Goal: Task Accomplishment & Management: Manage account settings

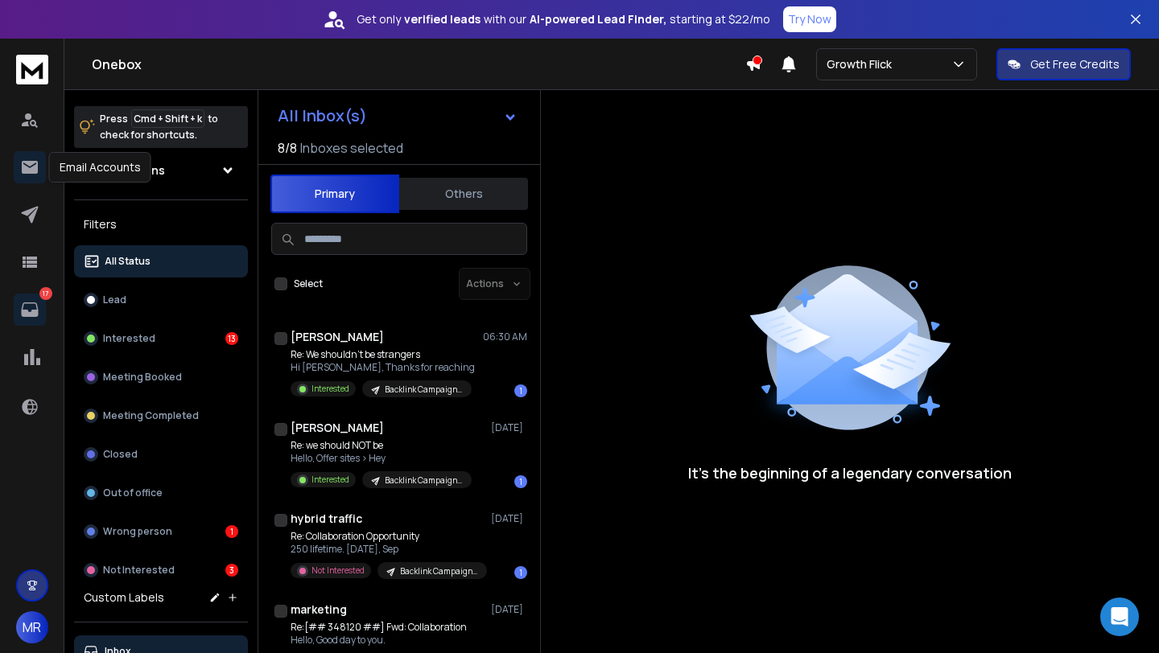
click at [27, 168] on icon at bounding box center [30, 167] width 16 height 13
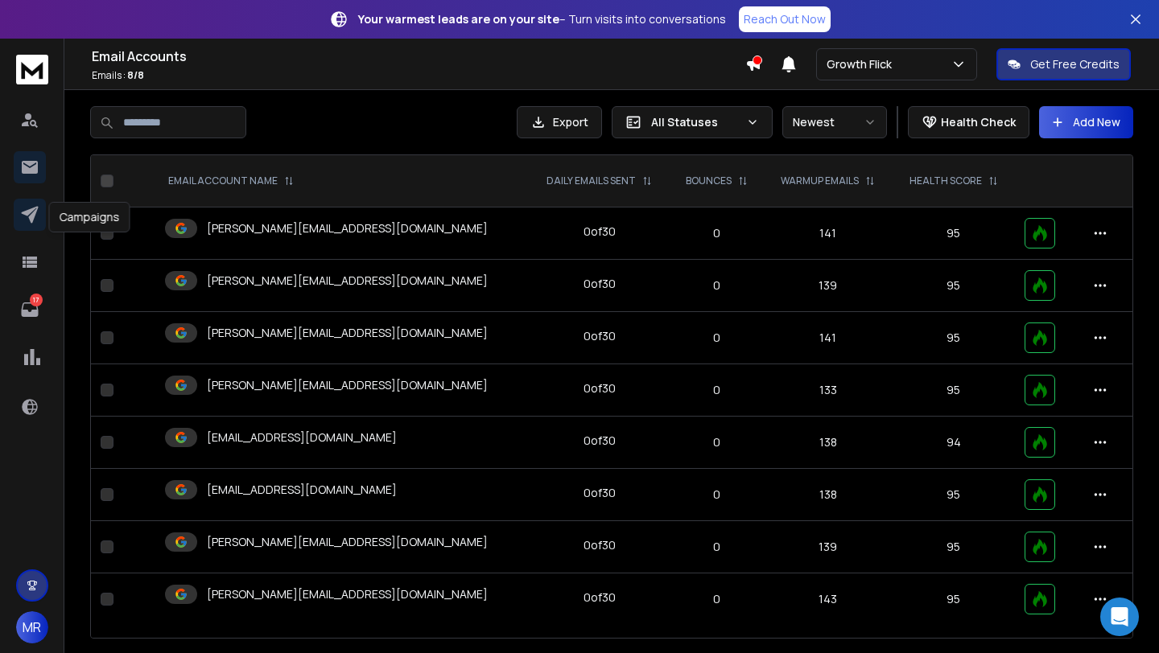
click at [39, 214] on link at bounding box center [30, 215] width 32 height 32
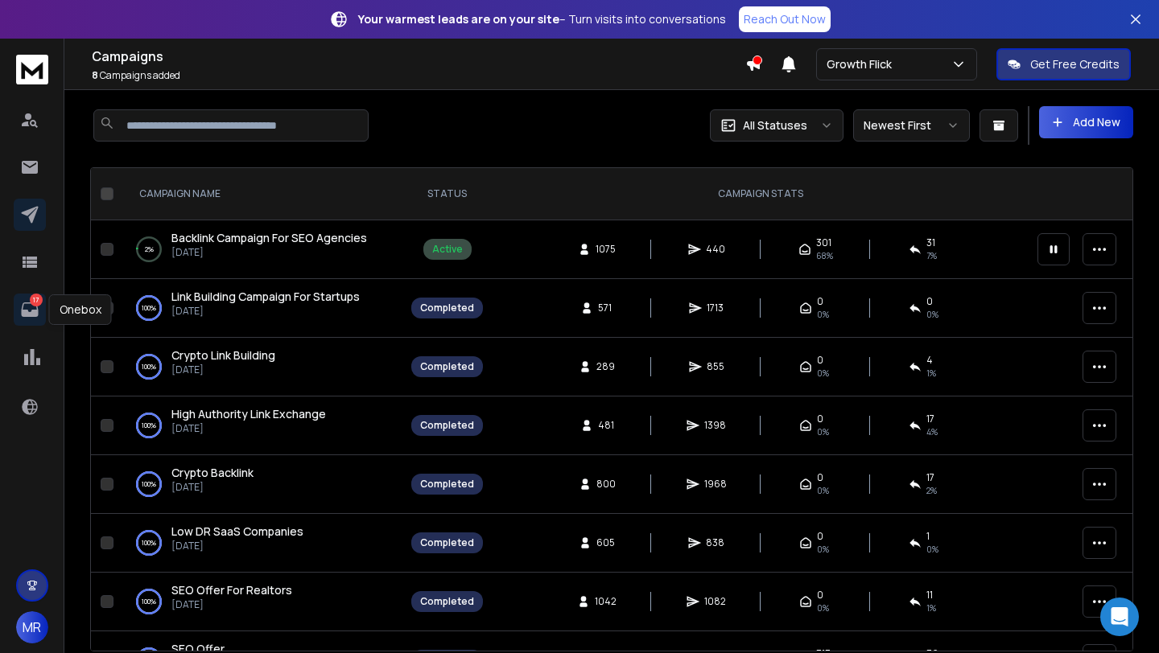
click at [40, 304] on link "17" at bounding box center [30, 310] width 32 height 32
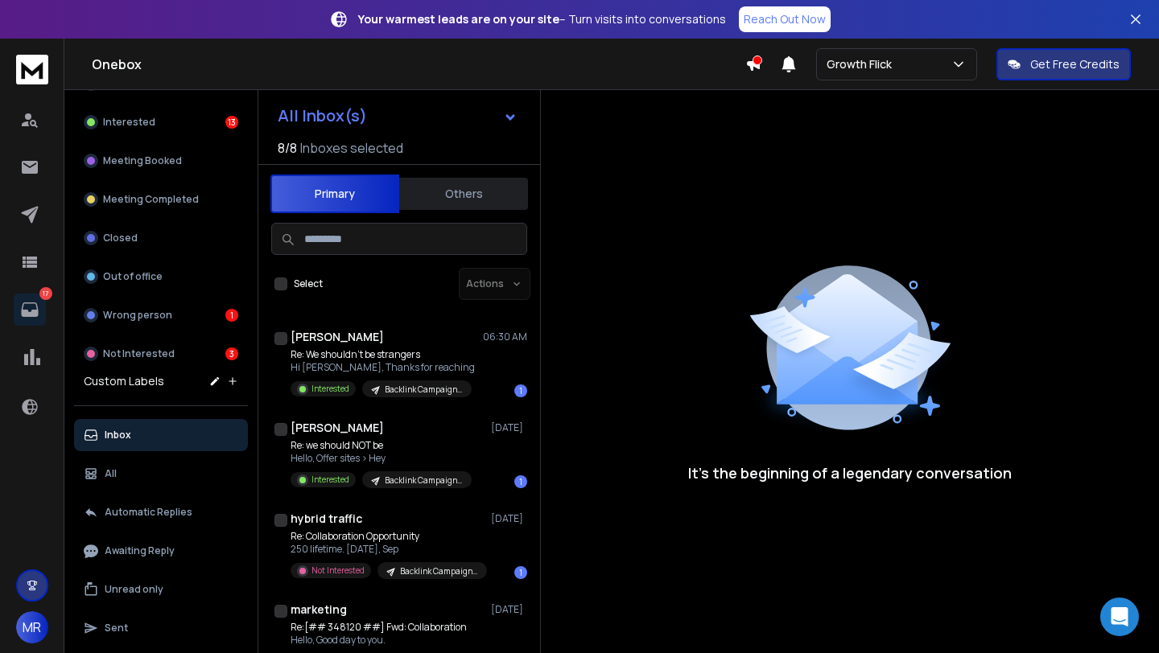
scroll to position [222, 0]
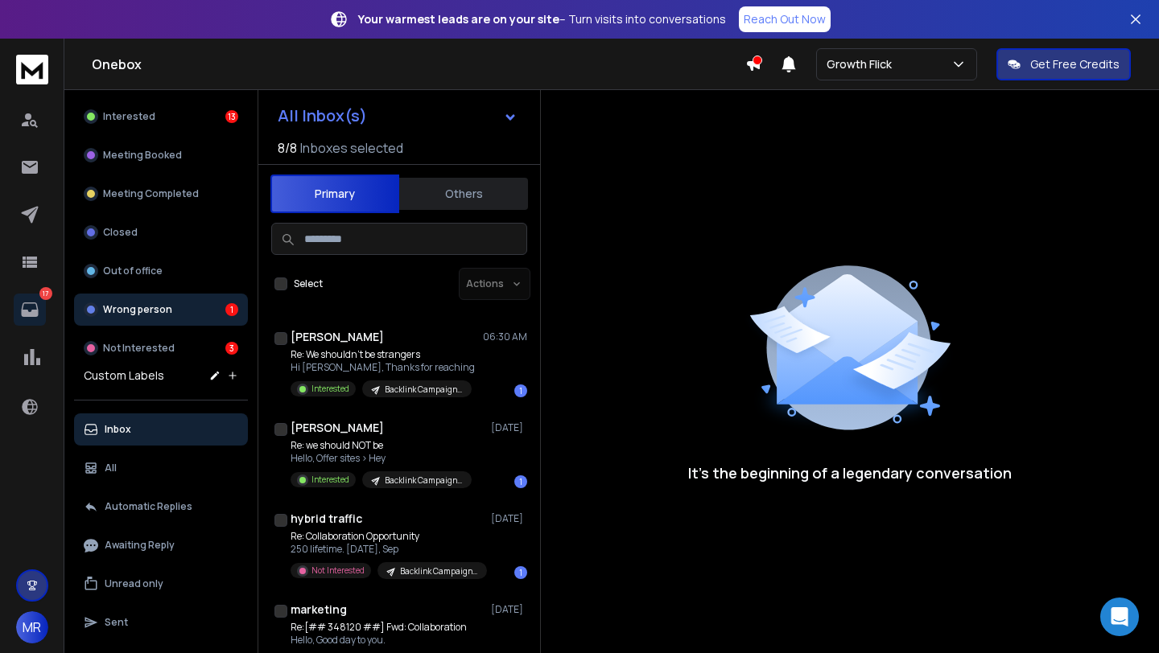
click at [139, 314] on p "Wrong person" at bounding box center [137, 309] width 69 height 13
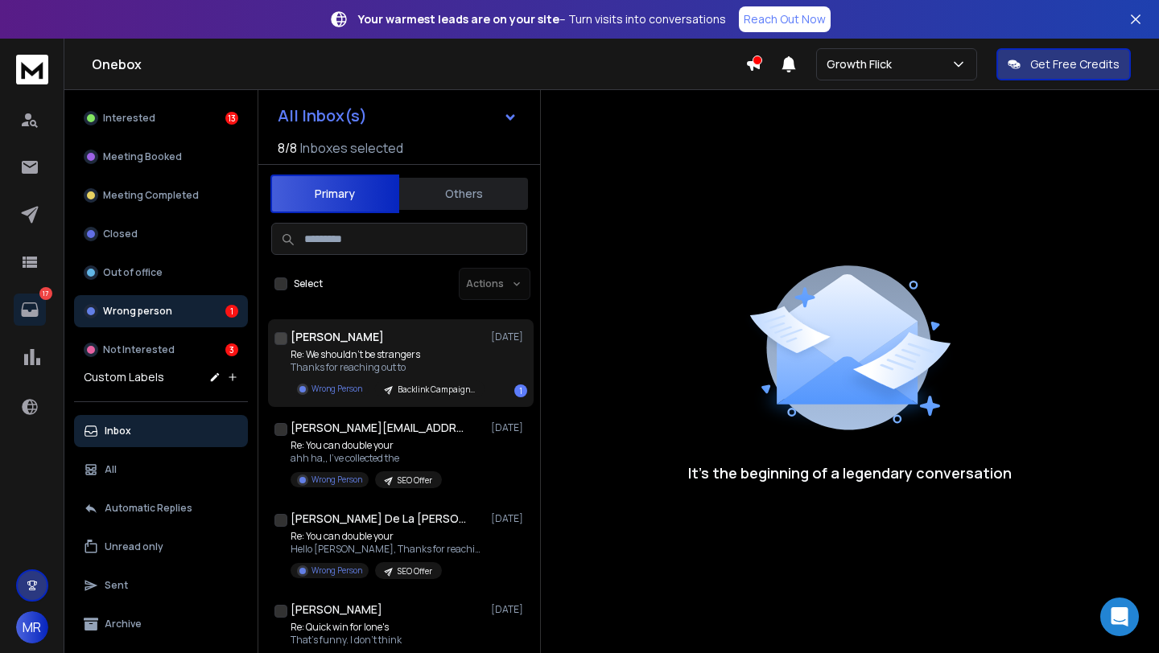
click at [377, 362] on p "Thanks for reaching out to" at bounding box center [386, 367] width 193 height 13
click at [348, 357] on p "Re: We shouldn't be strangers" at bounding box center [386, 354] width 193 height 13
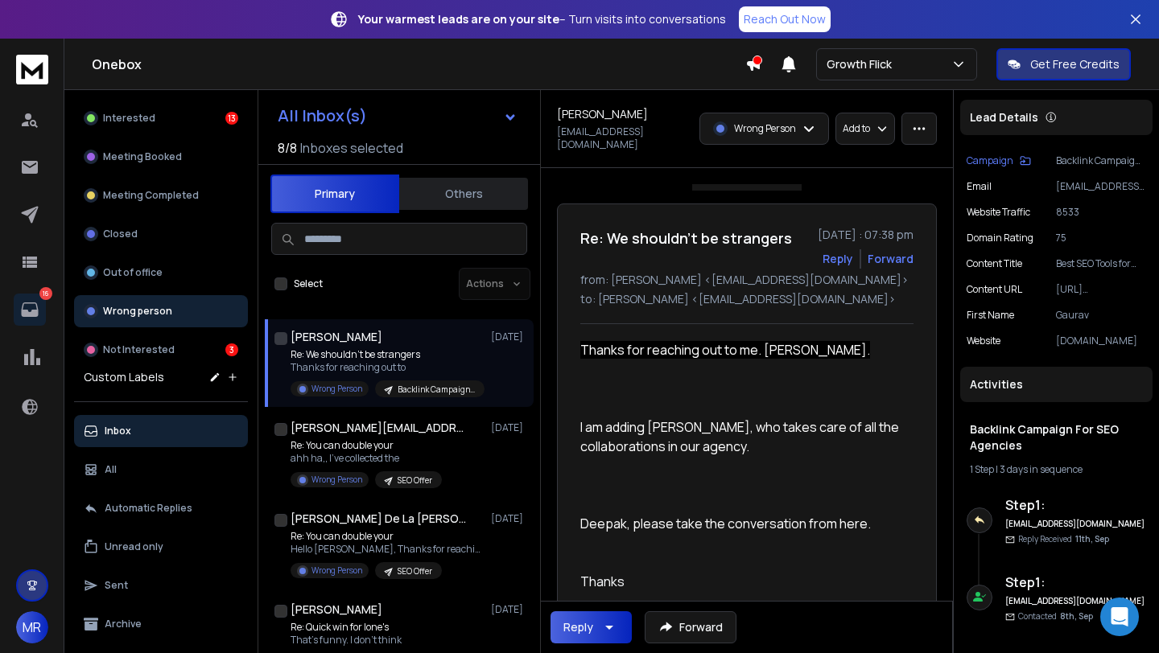
scroll to position [0, 0]
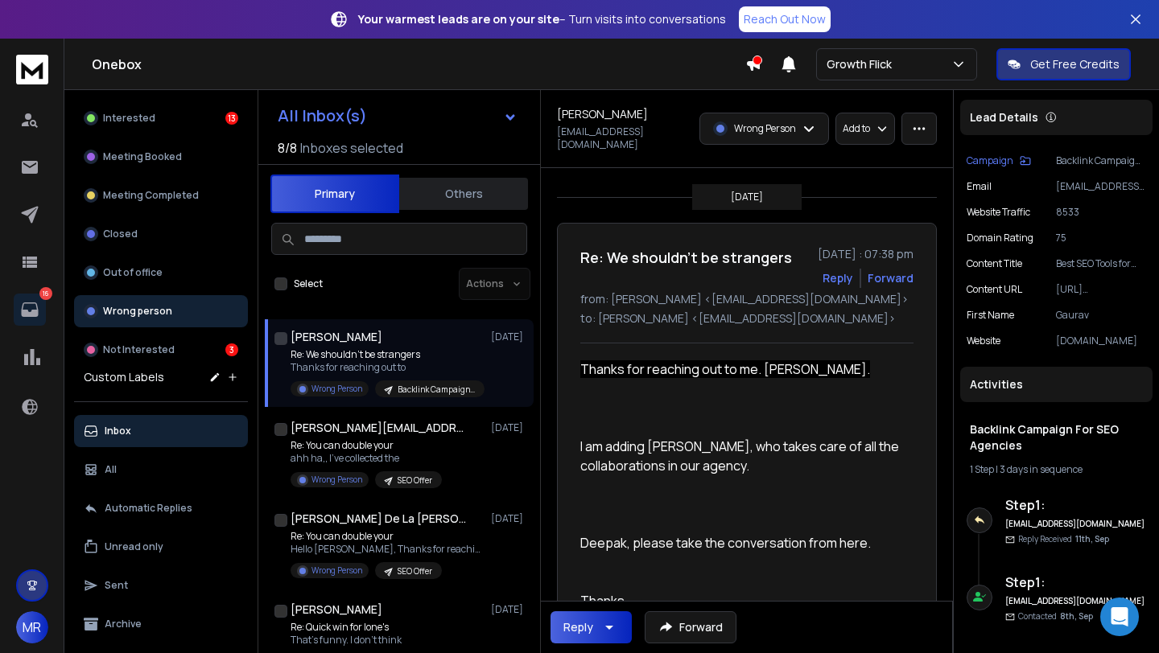
click at [599, 364] on span "Thanks for reaching out to me. Jessica." at bounding box center [725, 369] width 290 height 18
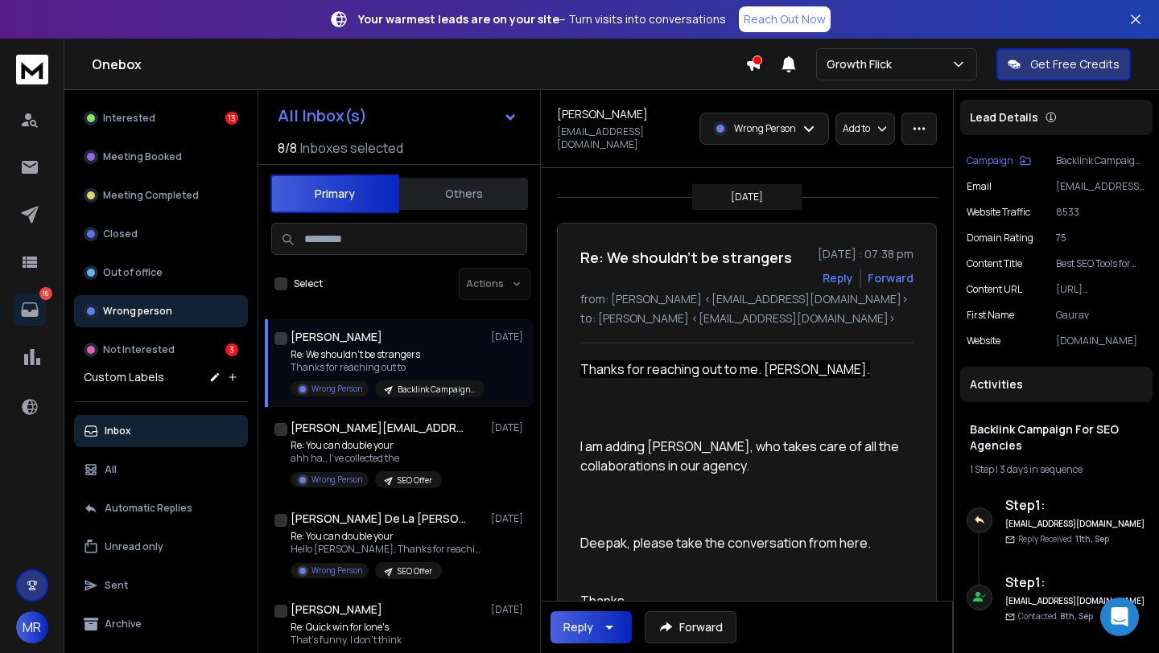
click at [599, 364] on span "Thanks for reaching out to me. Jessica." at bounding box center [725, 369] width 290 height 18
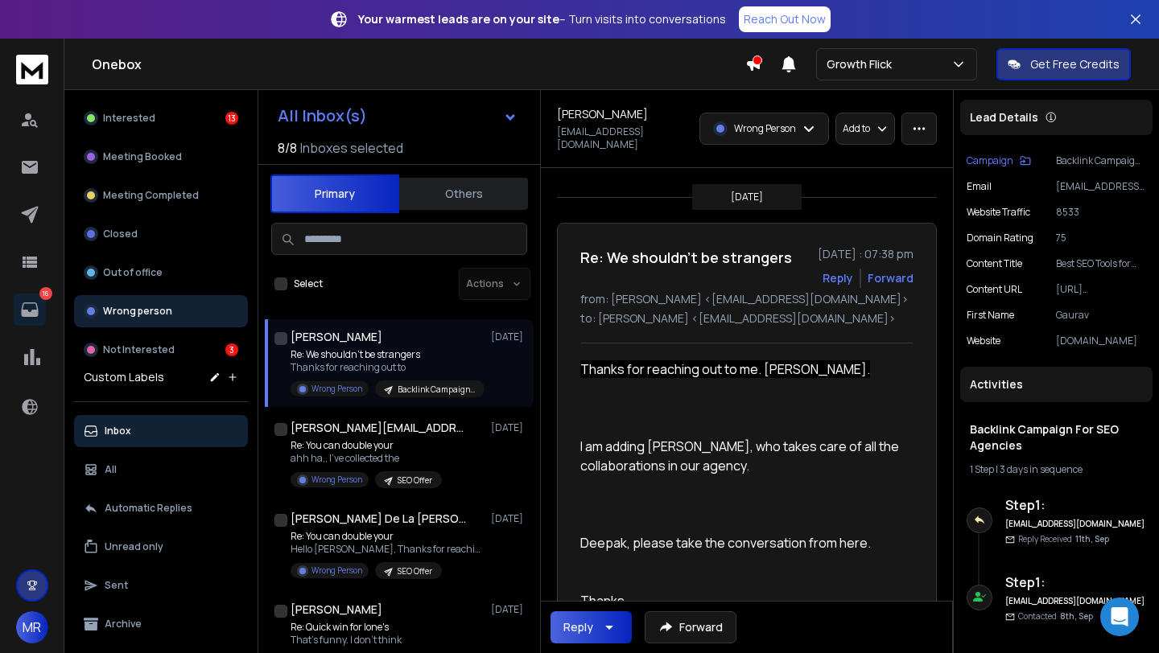
click at [639, 360] on span "Thanks for reaching out to me. Jessica." at bounding box center [725, 369] width 290 height 18
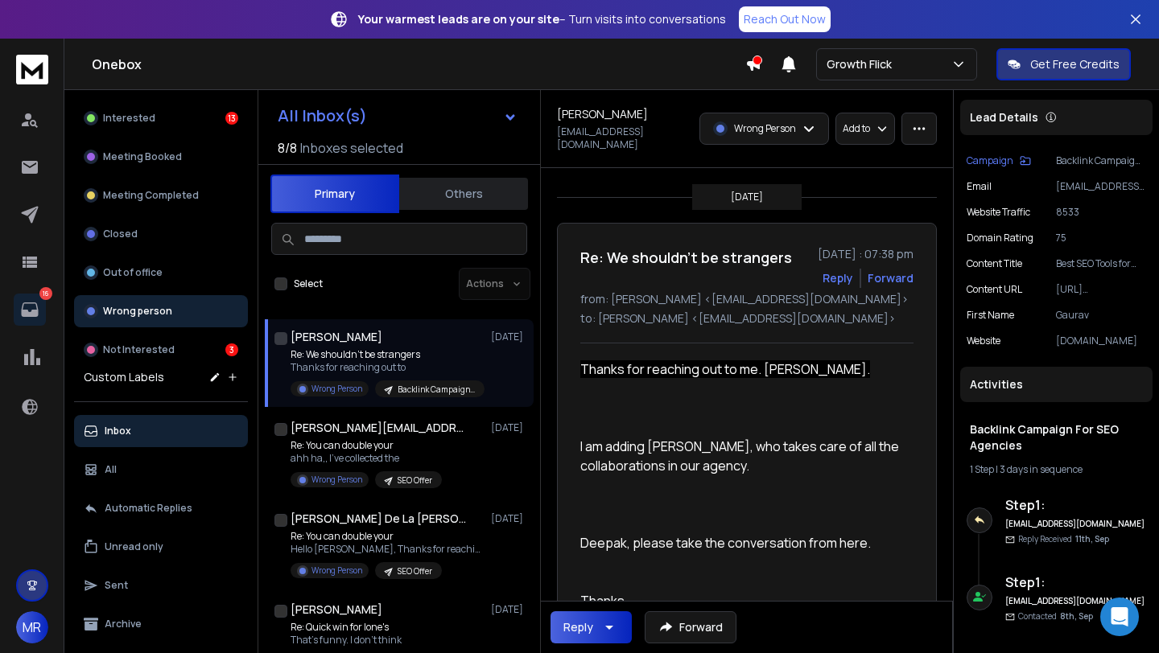
click at [639, 360] on span "Thanks for reaching out to me. Jessica." at bounding box center [725, 369] width 290 height 18
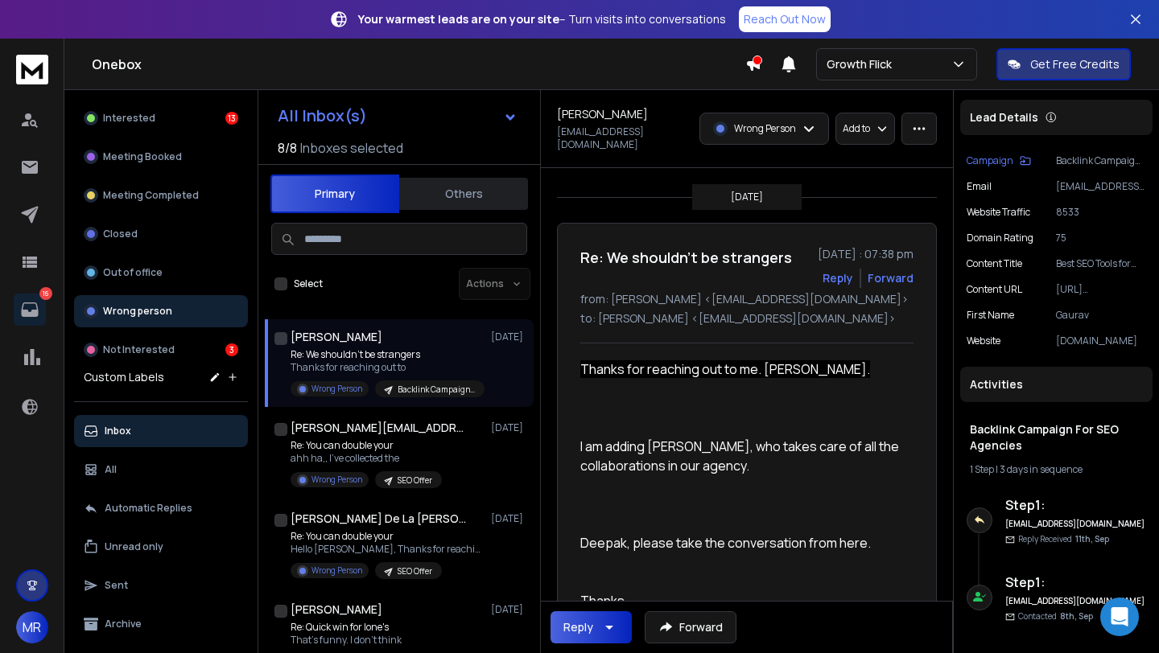
click at [615, 360] on span "Thanks for reaching out to me. Jessica." at bounding box center [725, 369] width 290 height 18
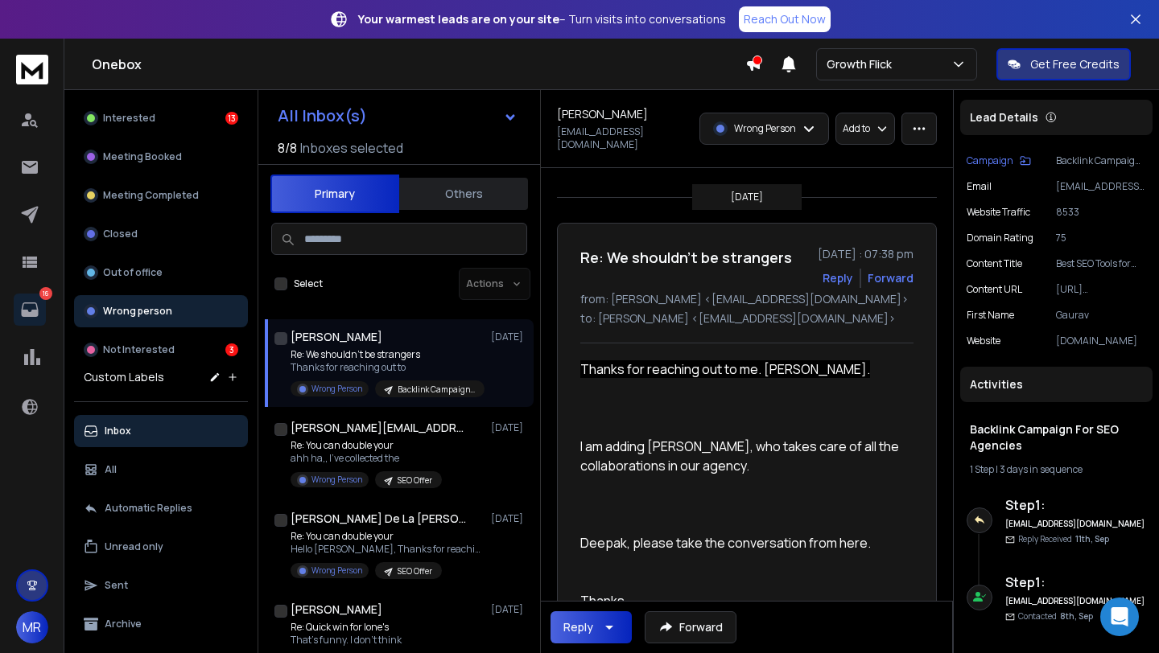
click at [615, 360] on span "Thanks for reaching out to me. Jessica." at bounding box center [725, 369] width 290 height 18
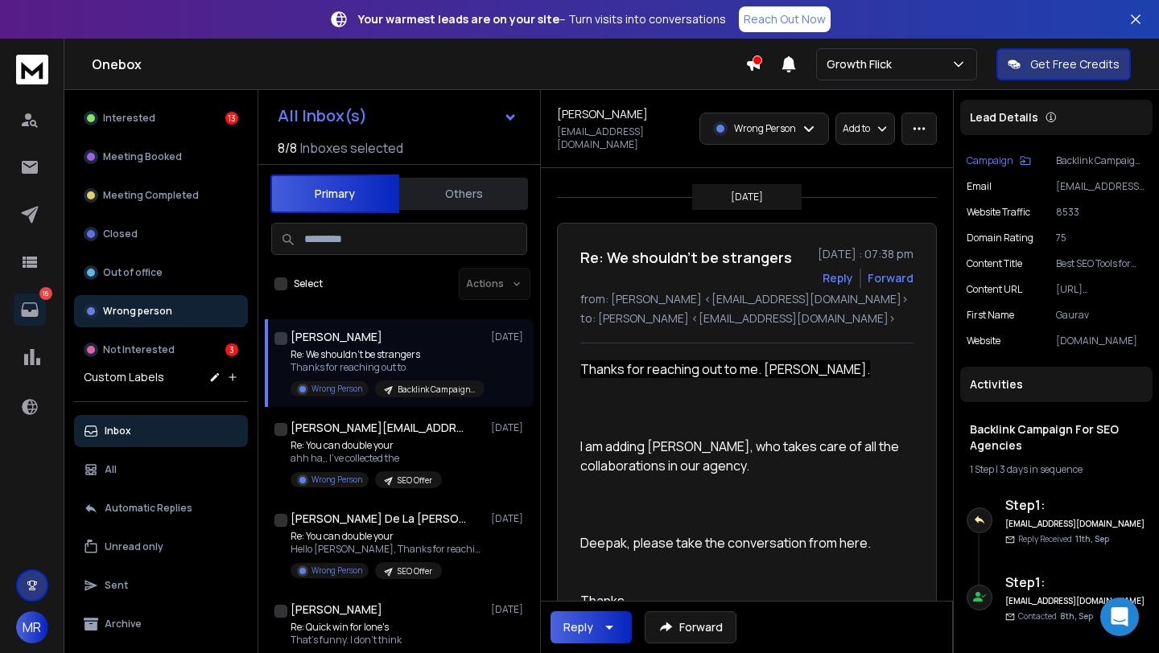
click at [615, 360] on span "Thanks for reaching out to me. Jessica." at bounding box center [725, 369] width 290 height 18
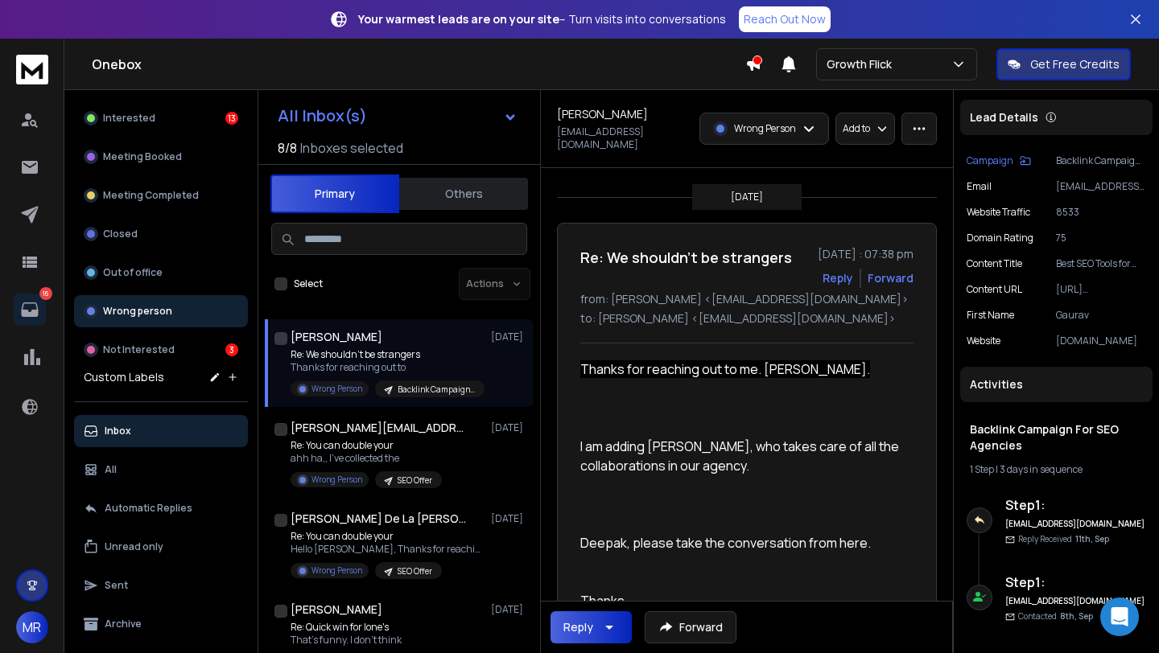
click at [615, 360] on span "Thanks for reaching out to me. Jessica." at bounding box center [725, 369] width 290 height 18
click at [648, 371] on div "Thanks for reaching out to me. Jessica. I am adding Deepak, who takes care of a…" at bounding box center [740, 514] width 320 height 309
click at [174, 346] on button "Not Interested 3" at bounding box center [161, 350] width 174 height 32
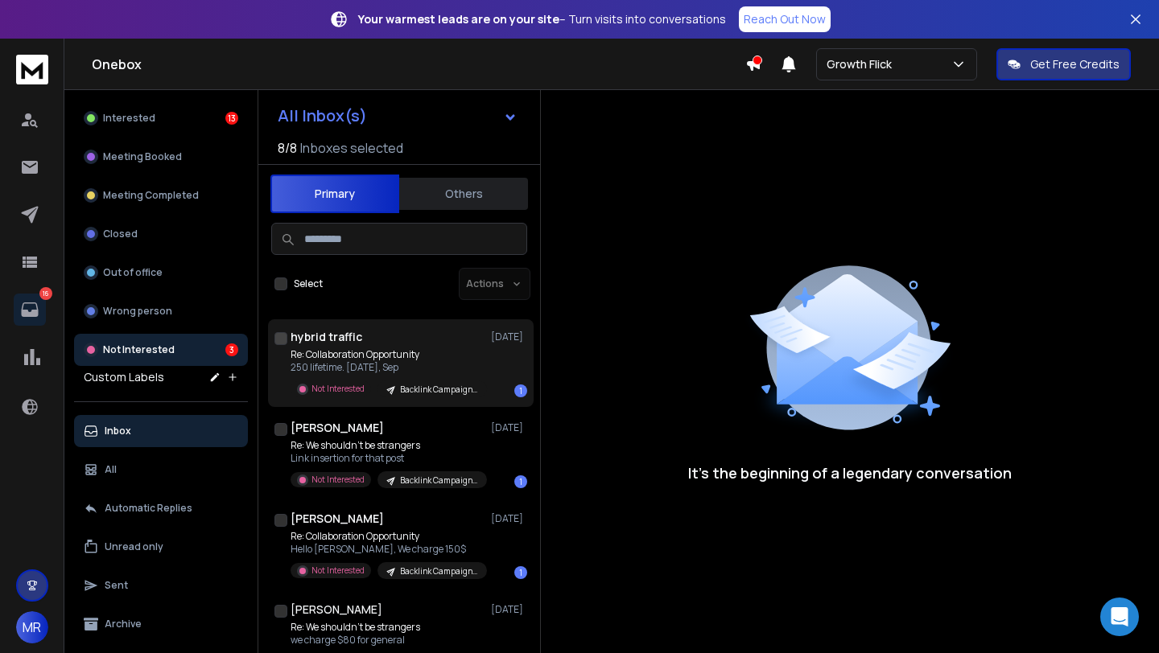
click at [370, 362] on p "250 lifetime. [DATE], Sep" at bounding box center [386, 367] width 193 height 13
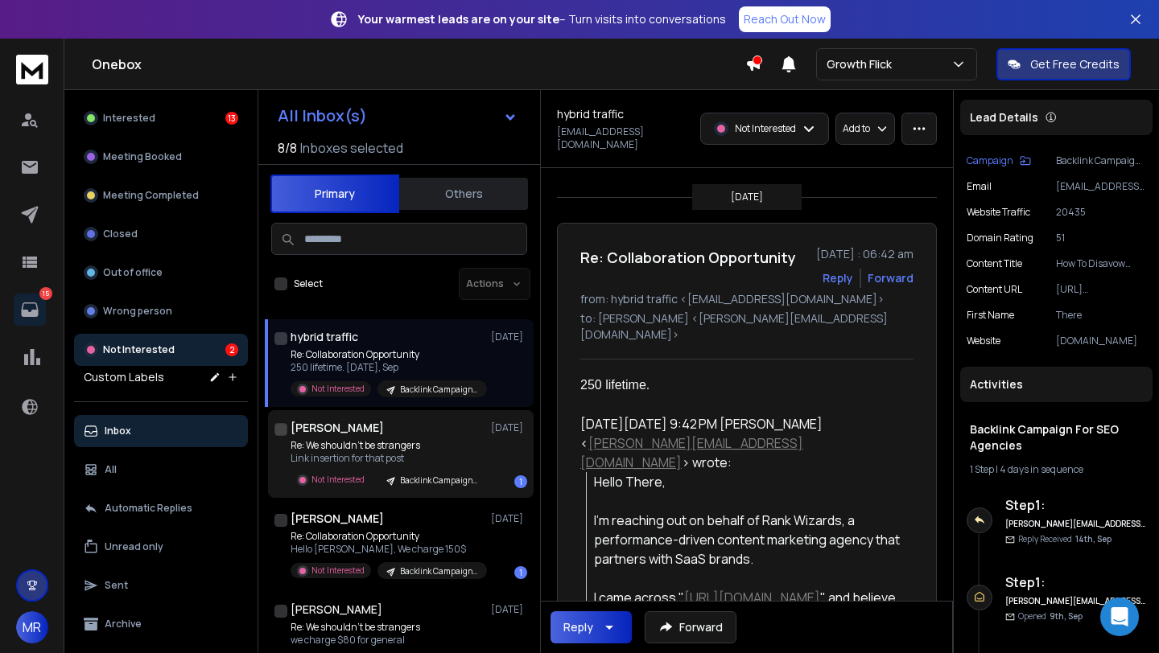
click at [365, 435] on div "Chris Leach 12 Sep" at bounding box center [408, 428] width 237 height 16
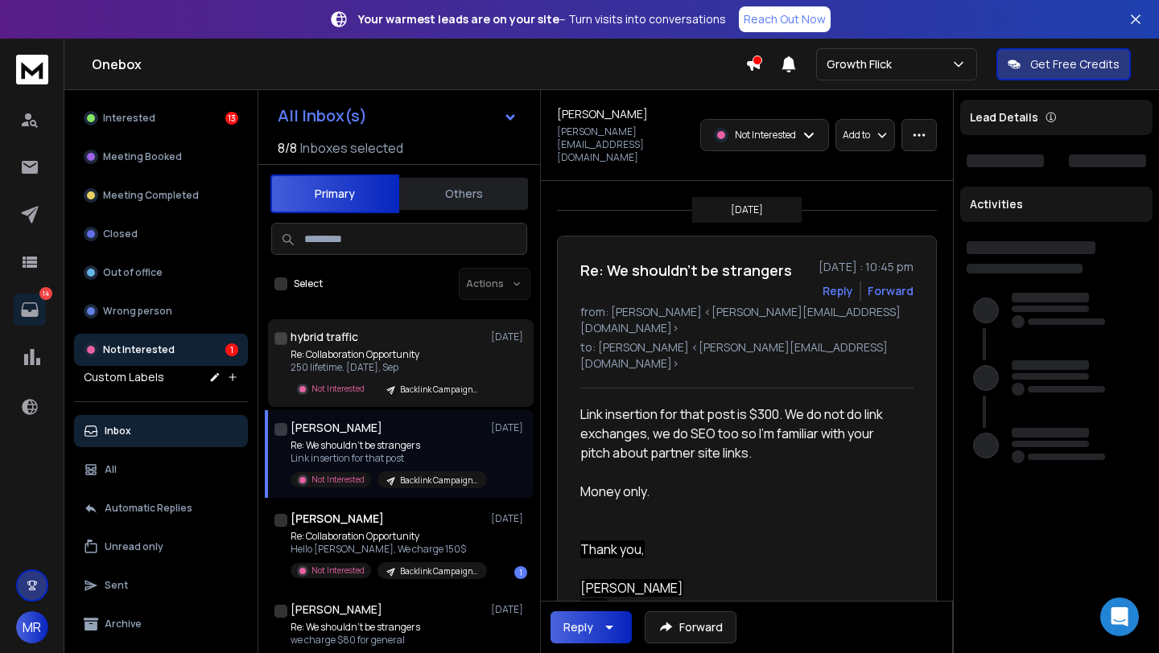
click at [344, 354] on p "Re: Collaboration Opportunity" at bounding box center [386, 354] width 193 height 13
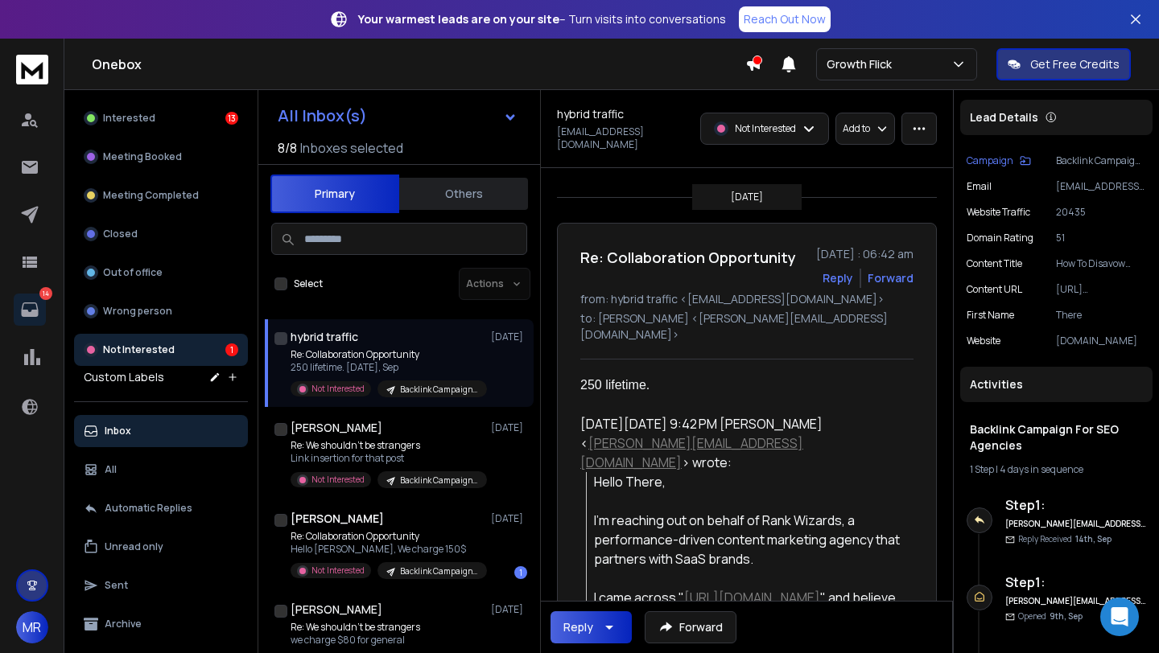
click at [791, 113] on div "Not Interested" at bounding box center [764, 128] width 127 height 31
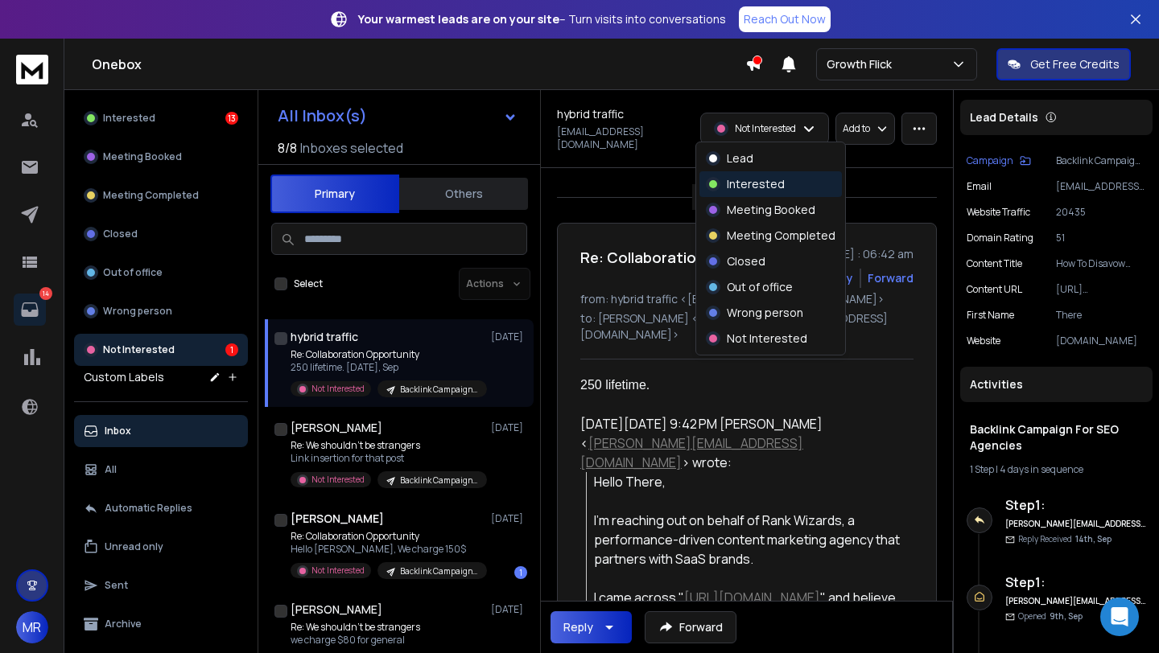
click at [752, 180] on p "Interested" at bounding box center [755, 184] width 58 height 16
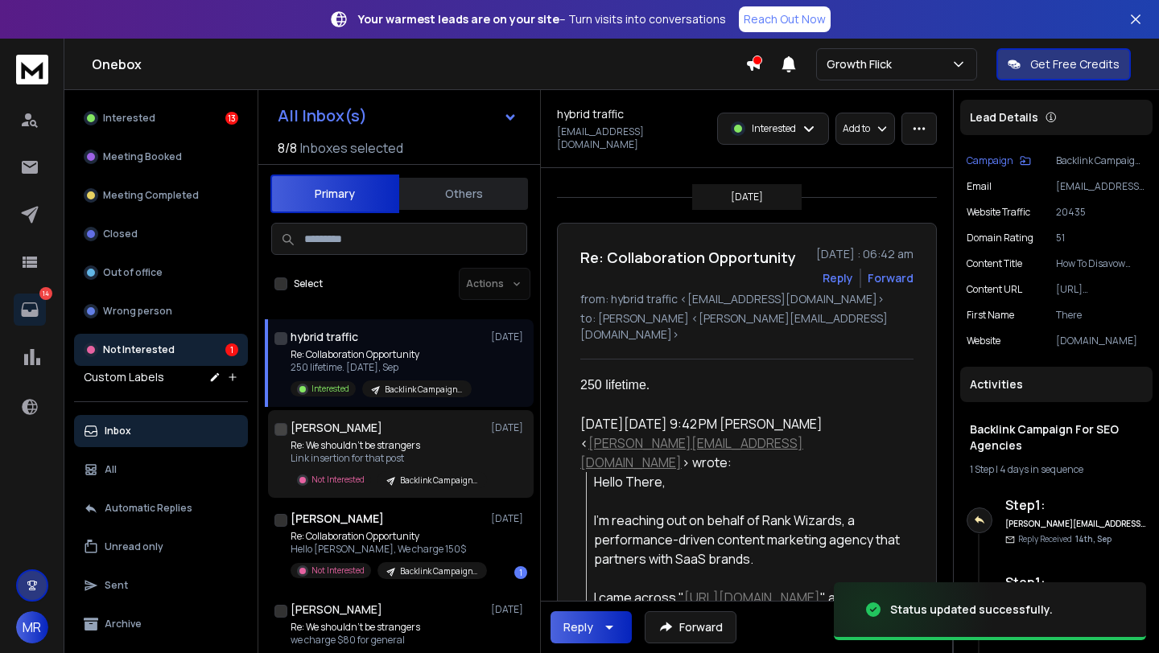
click at [361, 456] on p "Link insertion for that post" at bounding box center [386, 458] width 193 height 13
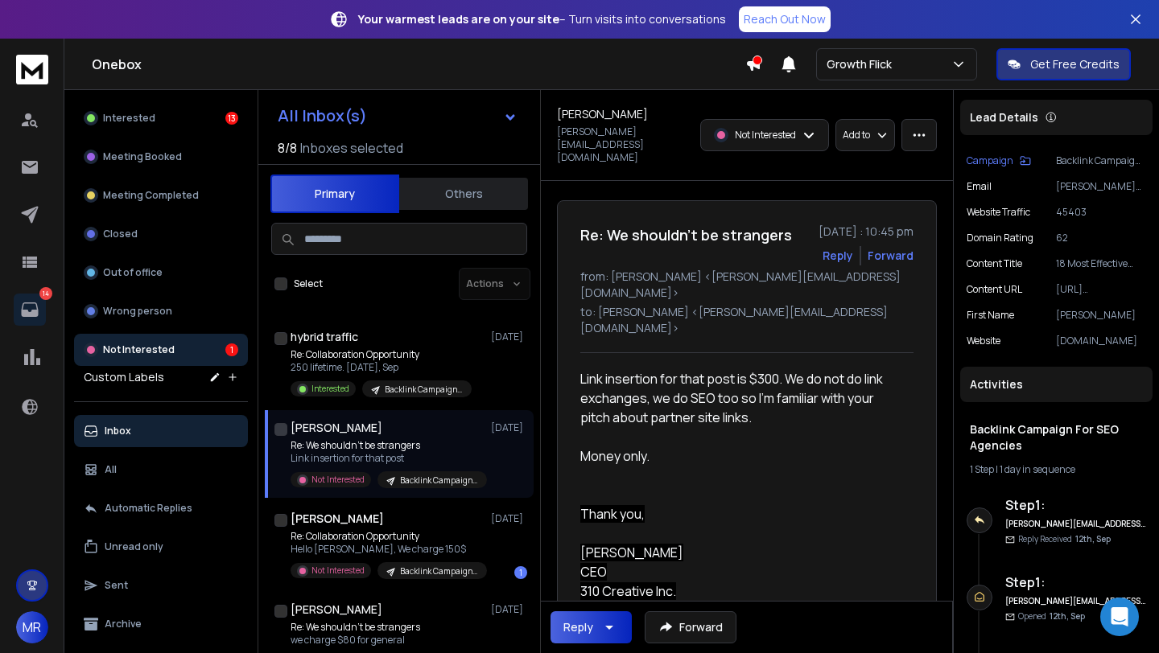
scroll to position [37, 0]
click at [776, 120] on div "Not Interested" at bounding box center [764, 135] width 127 height 31
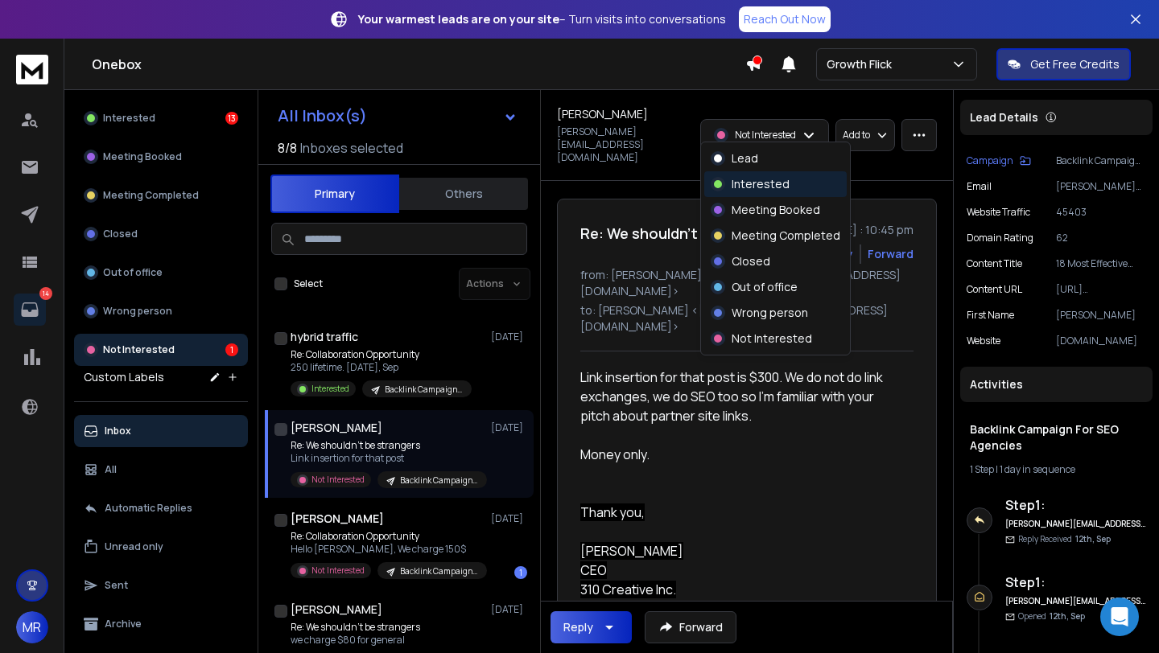
click at [752, 183] on p "Interested" at bounding box center [760, 184] width 58 height 16
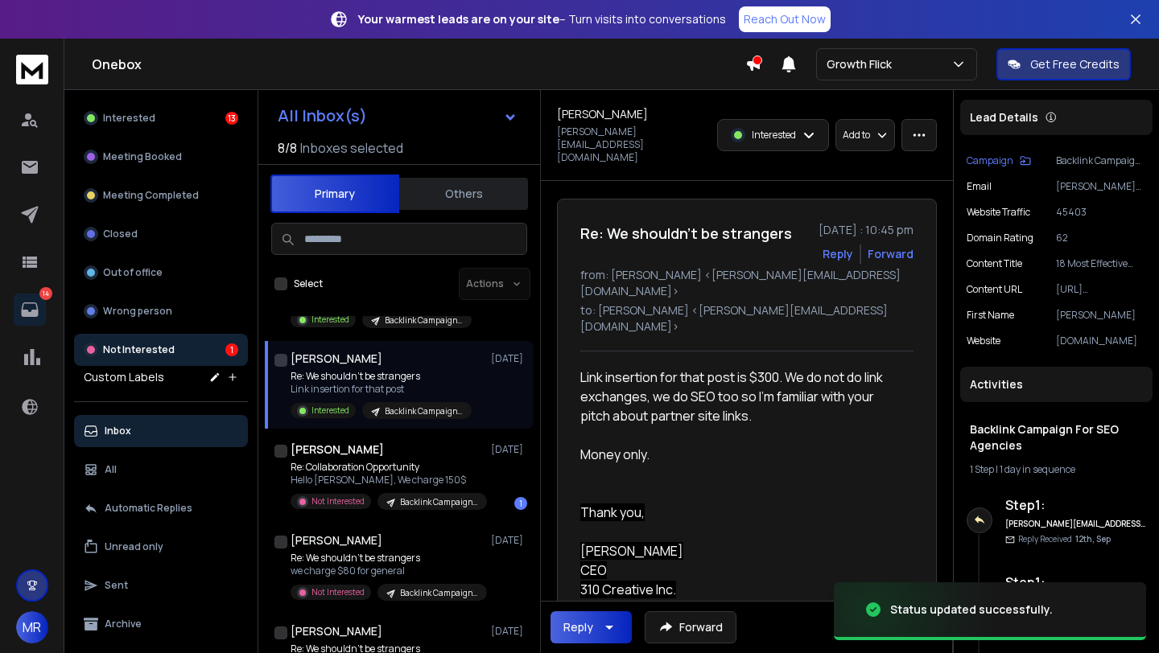
scroll to position [136, 0]
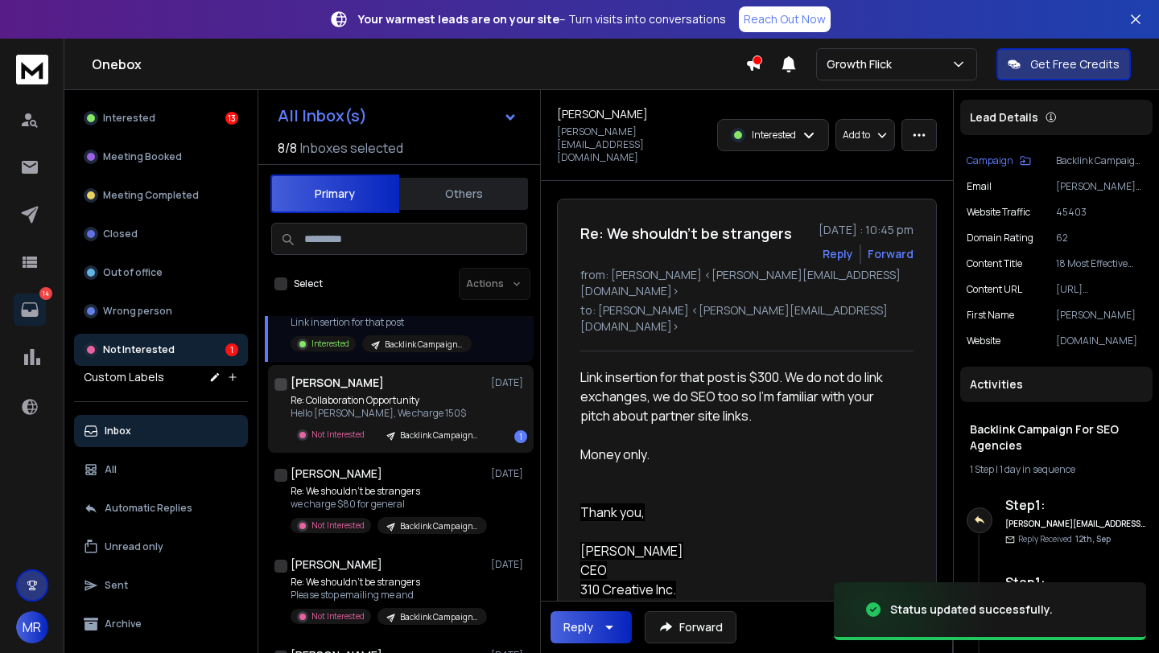
click at [364, 407] on p "Hello [PERSON_NAME], We charge 150$" at bounding box center [386, 413] width 193 height 13
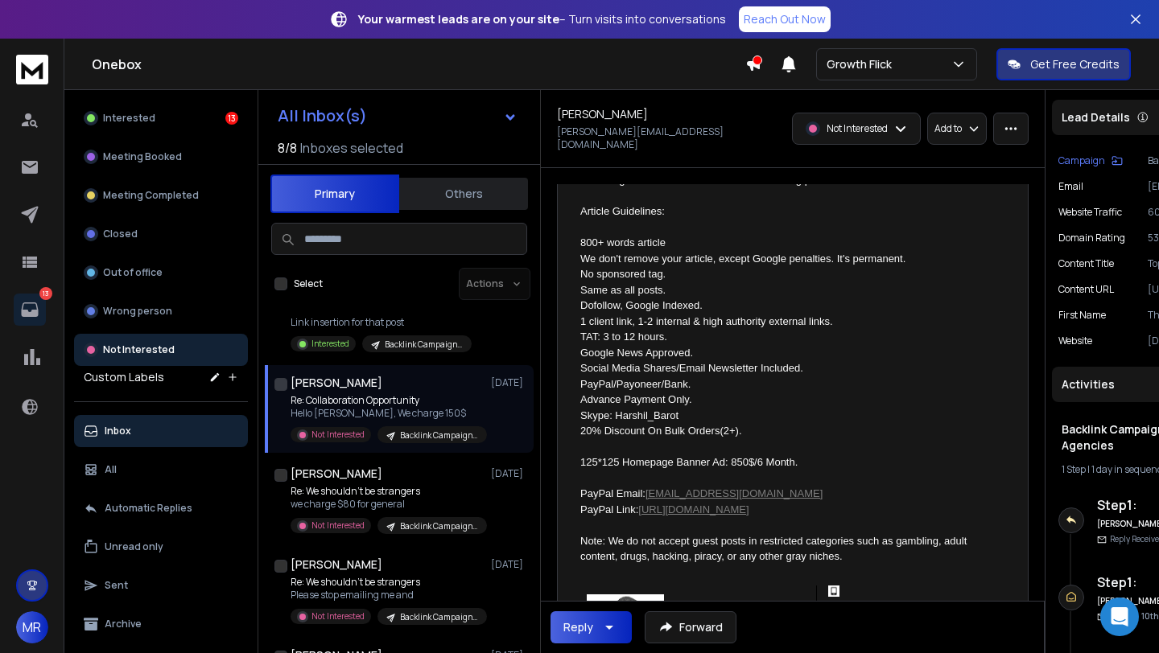
scroll to position [0, 0]
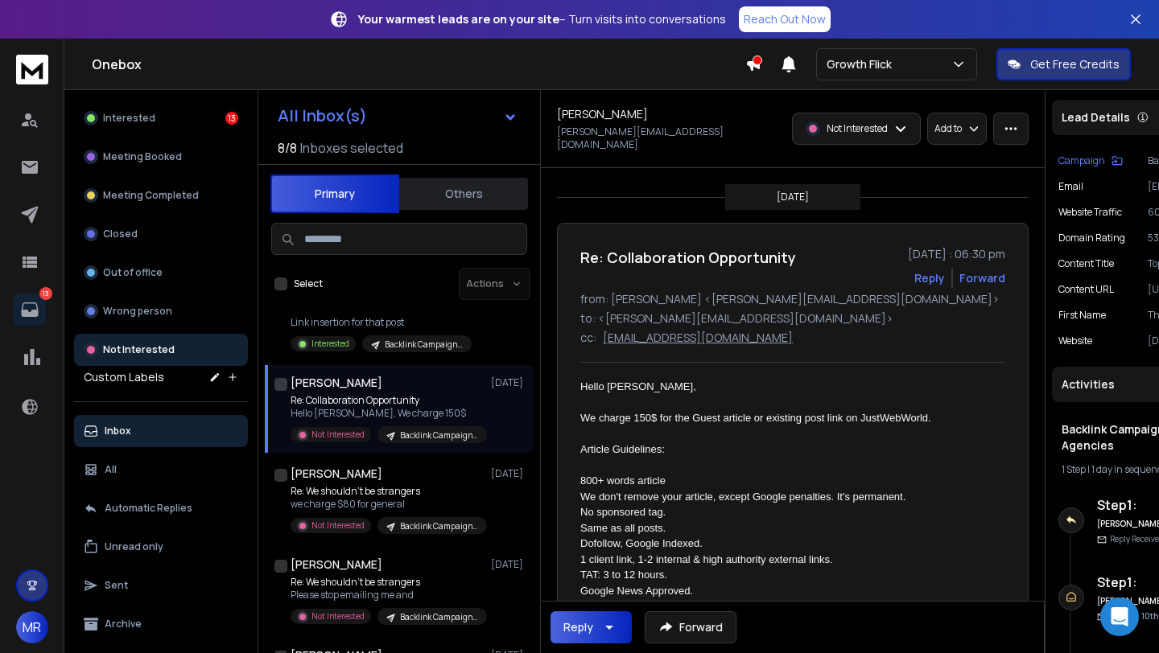
click at [887, 126] on p "Not Interested" at bounding box center [856, 128] width 61 height 13
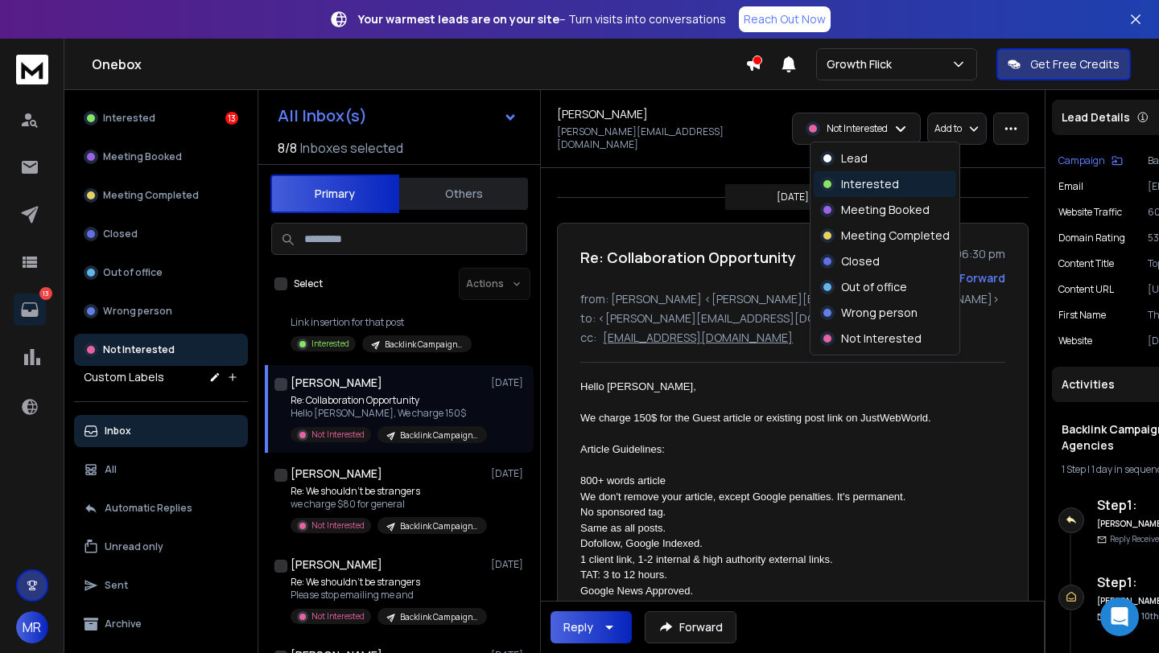
click at [872, 180] on p "Interested" at bounding box center [870, 184] width 58 height 16
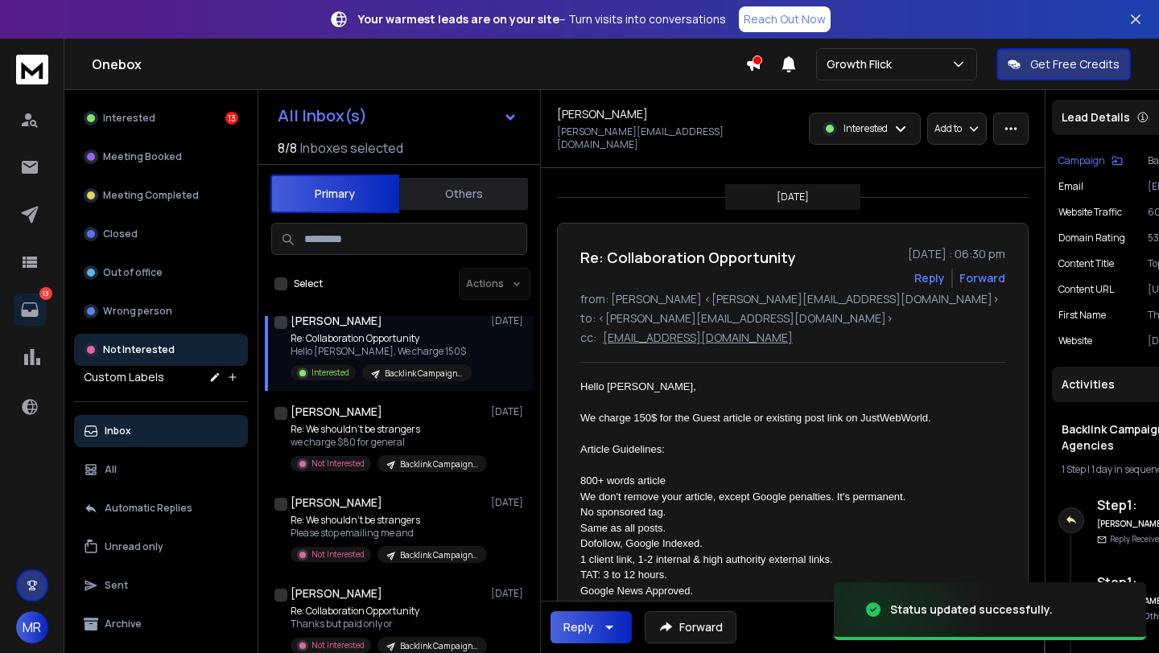
scroll to position [231, 0]
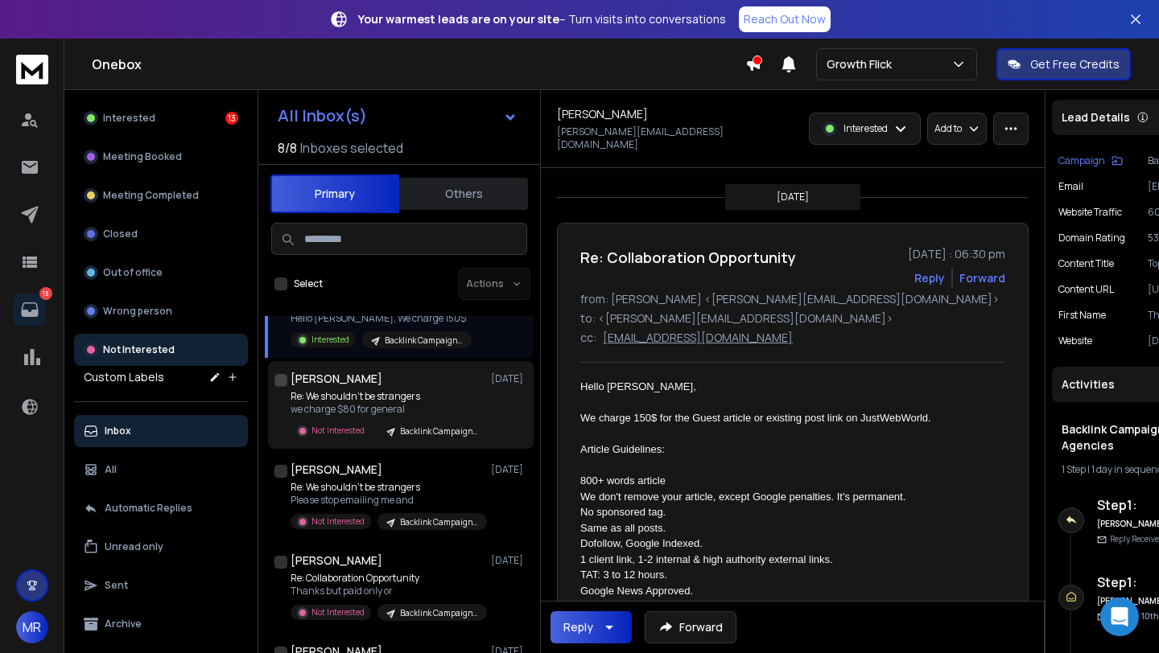
click at [344, 382] on h1 "[PERSON_NAME]" at bounding box center [336, 379] width 92 height 16
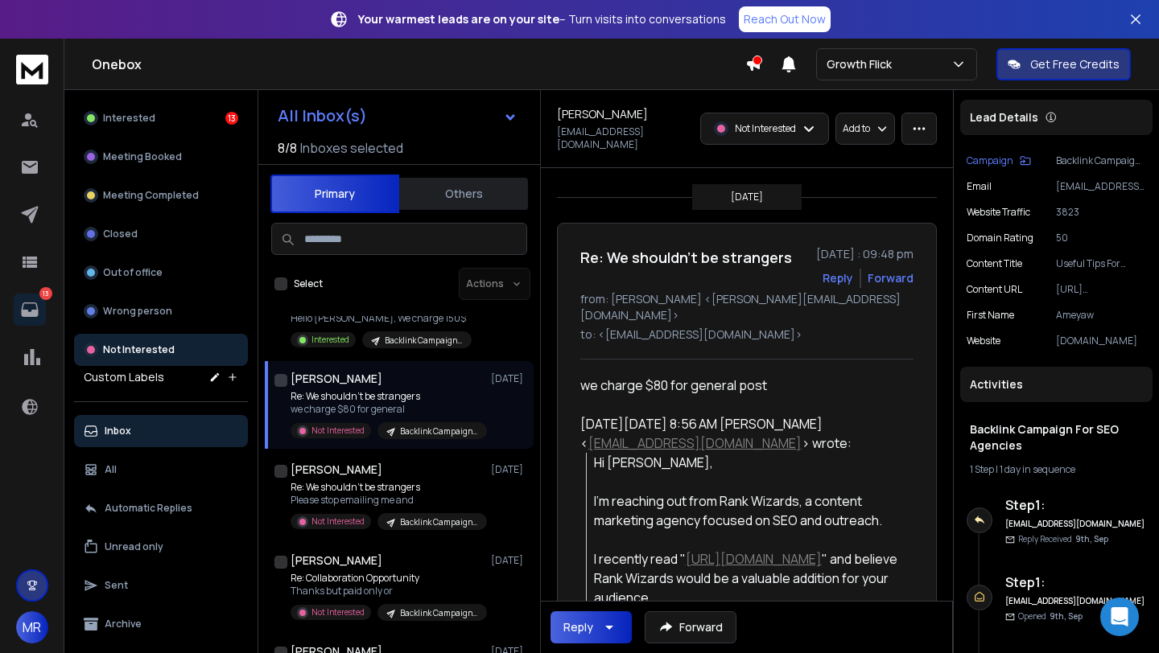
click at [821, 129] on div "Not Interested" at bounding box center [764, 128] width 127 height 31
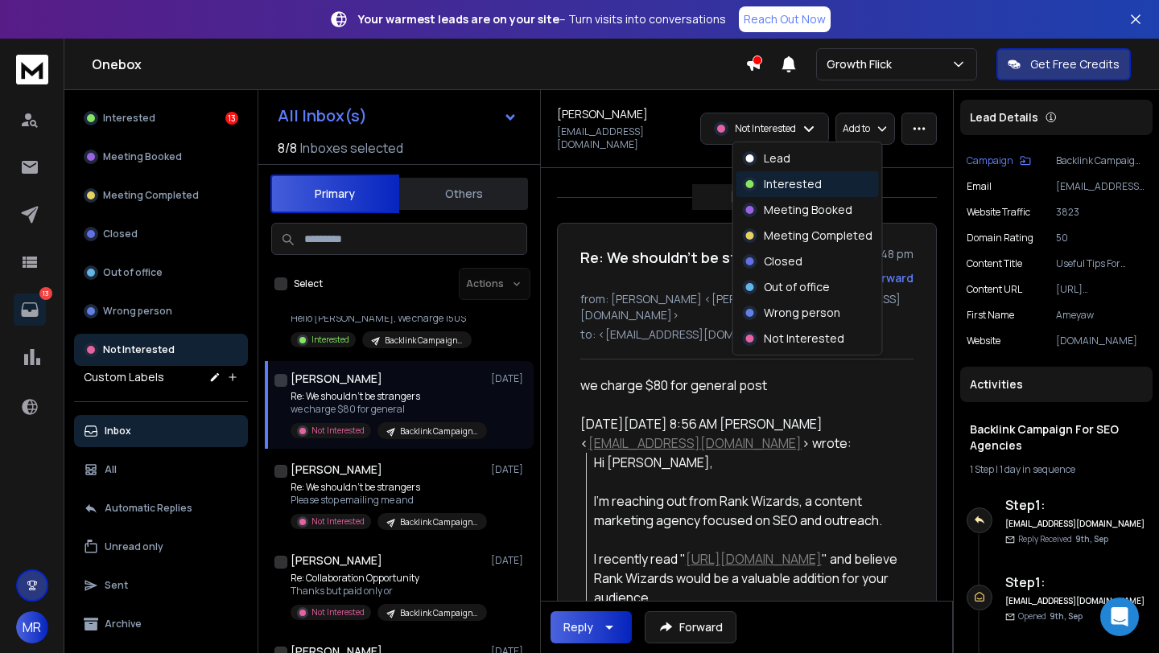
click at [780, 175] on div "Interested" at bounding box center [807, 184] width 142 height 26
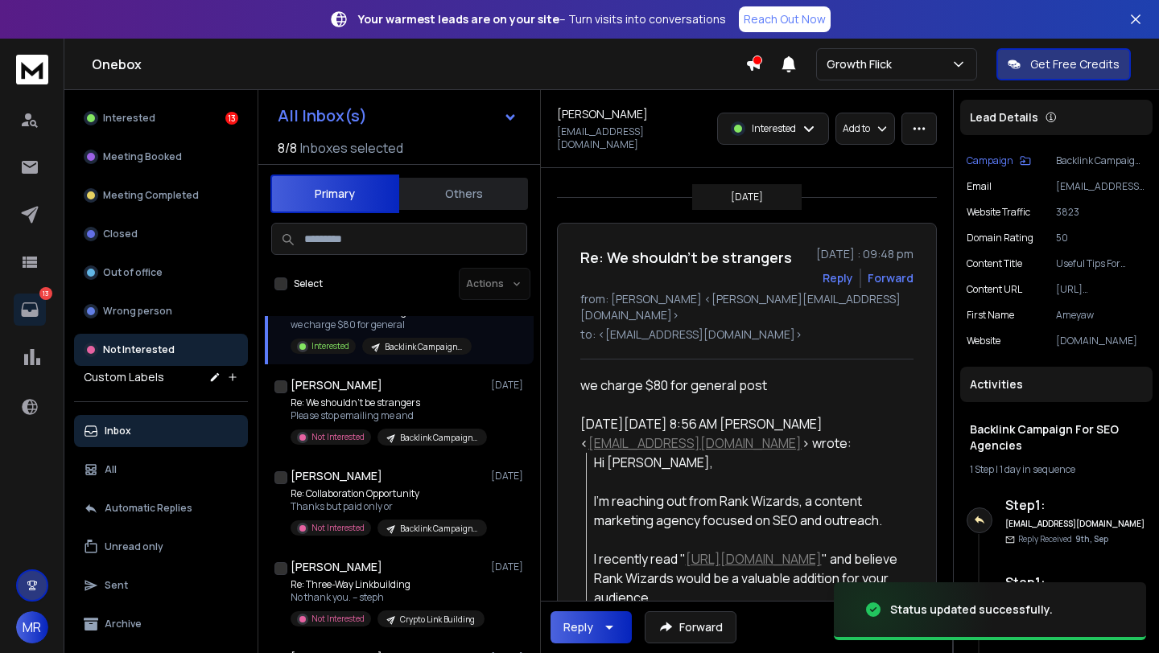
scroll to position [323, 0]
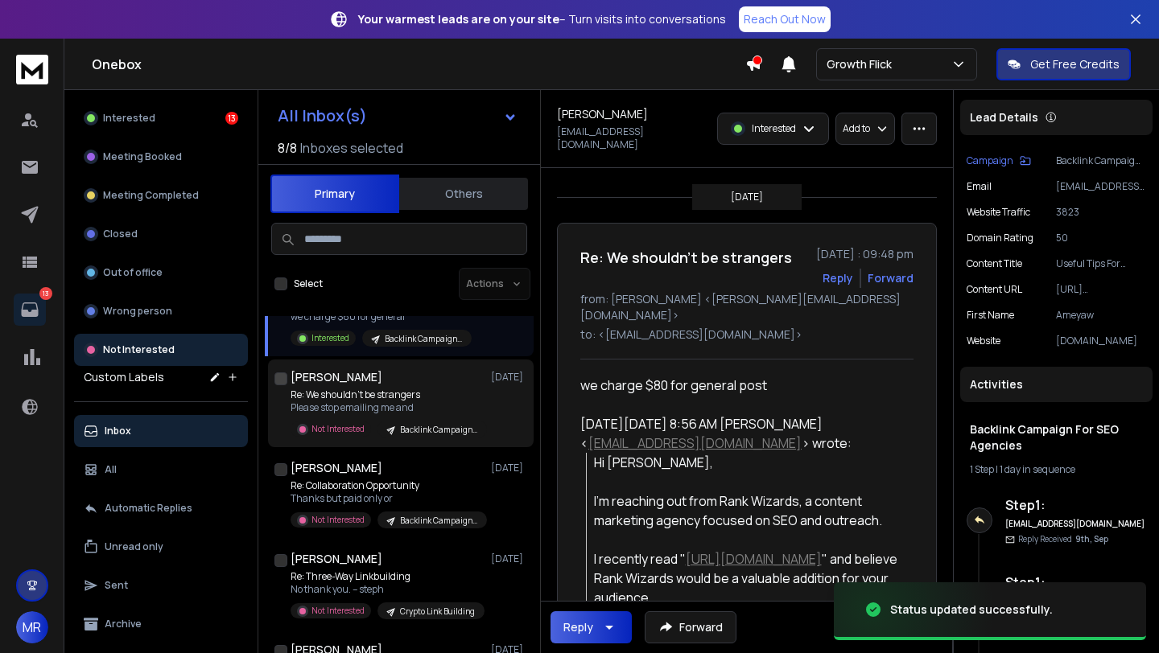
click at [361, 403] on p "Please stop emailing me and" at bounding box center [386, 407] width 193 height 13
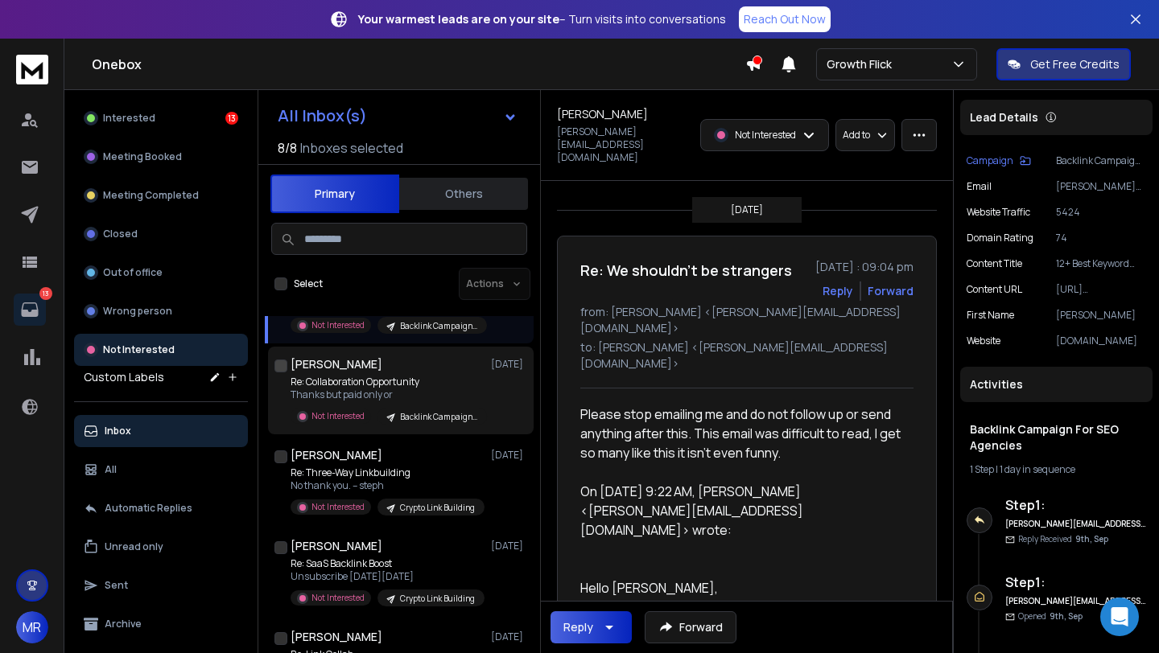
scroll to position [463, 0]
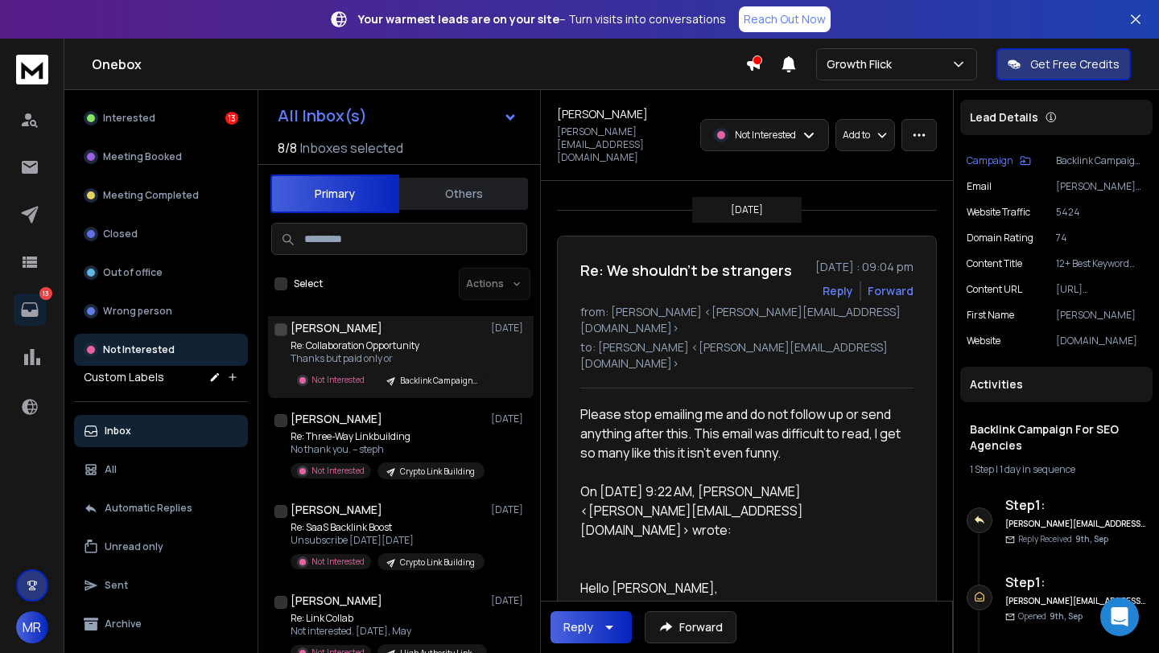
click at [367, 360] on p "Thanks but paid only or" at bounding box center [386, 358] width 193 height 13
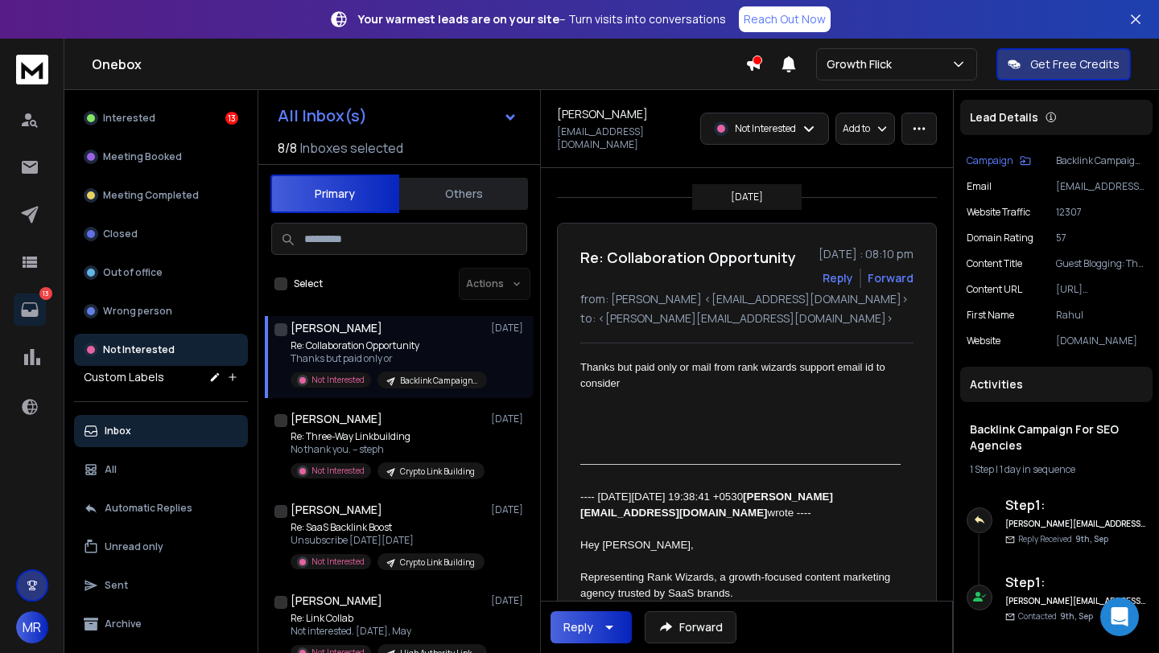
click at [800, 130] on div "Not Interested" at bounding box center [764, 128] width 127 height 31
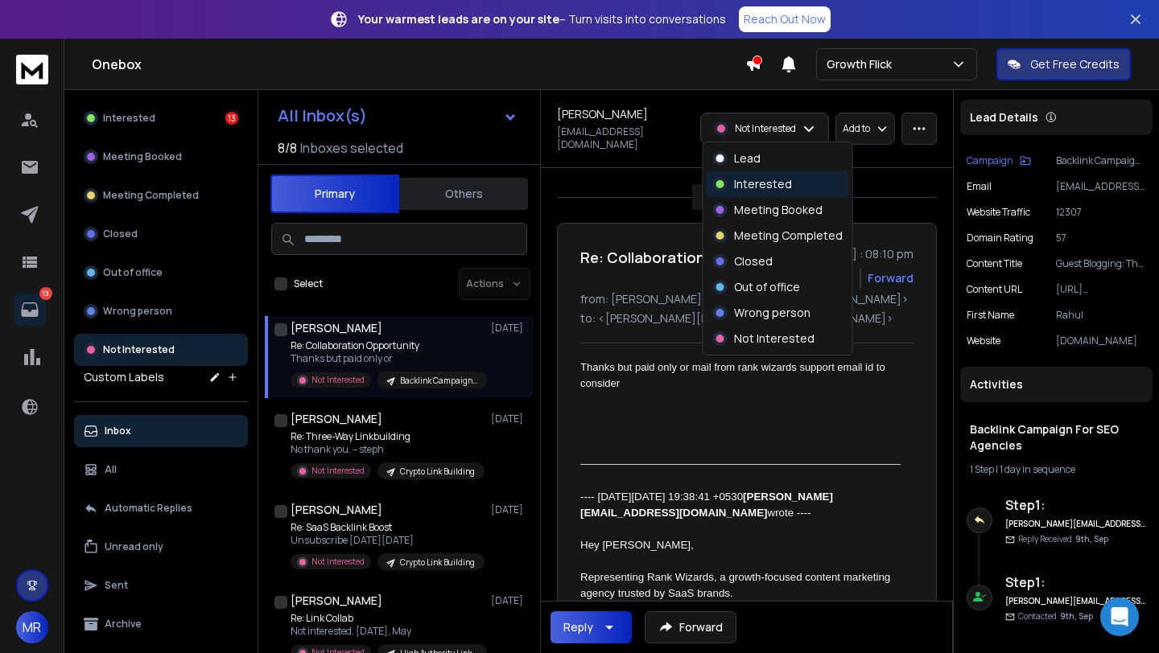
click at [753, 181] on p "Interested" at bounding box center [763, 184] width 58 height 16
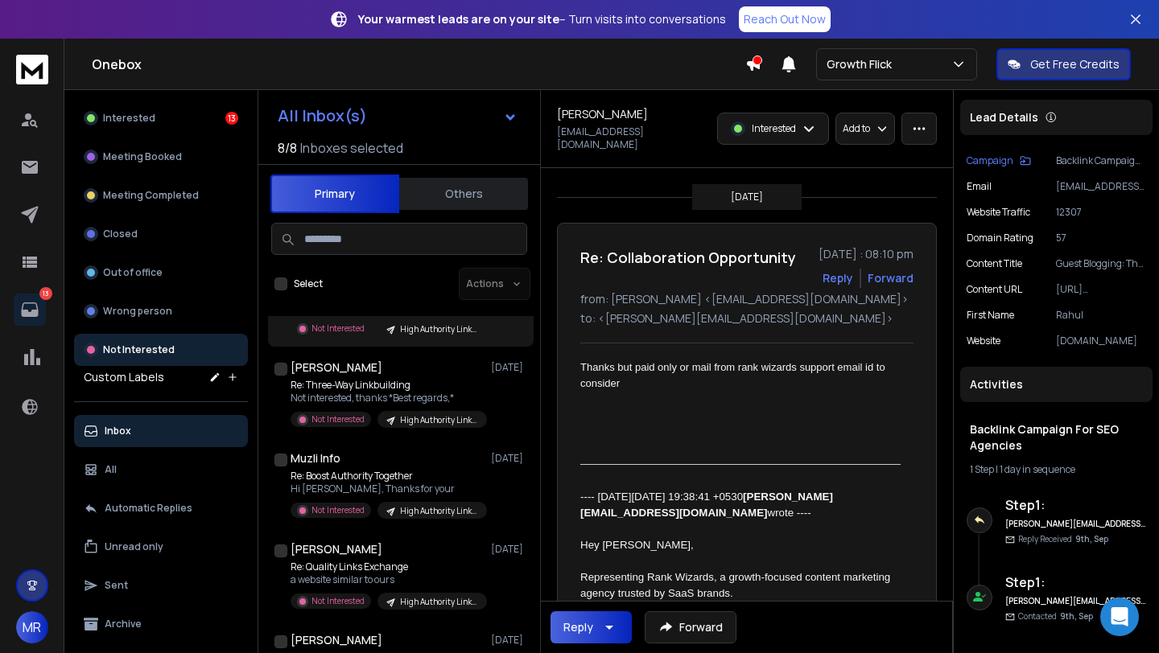
scroll to position [879, 0]
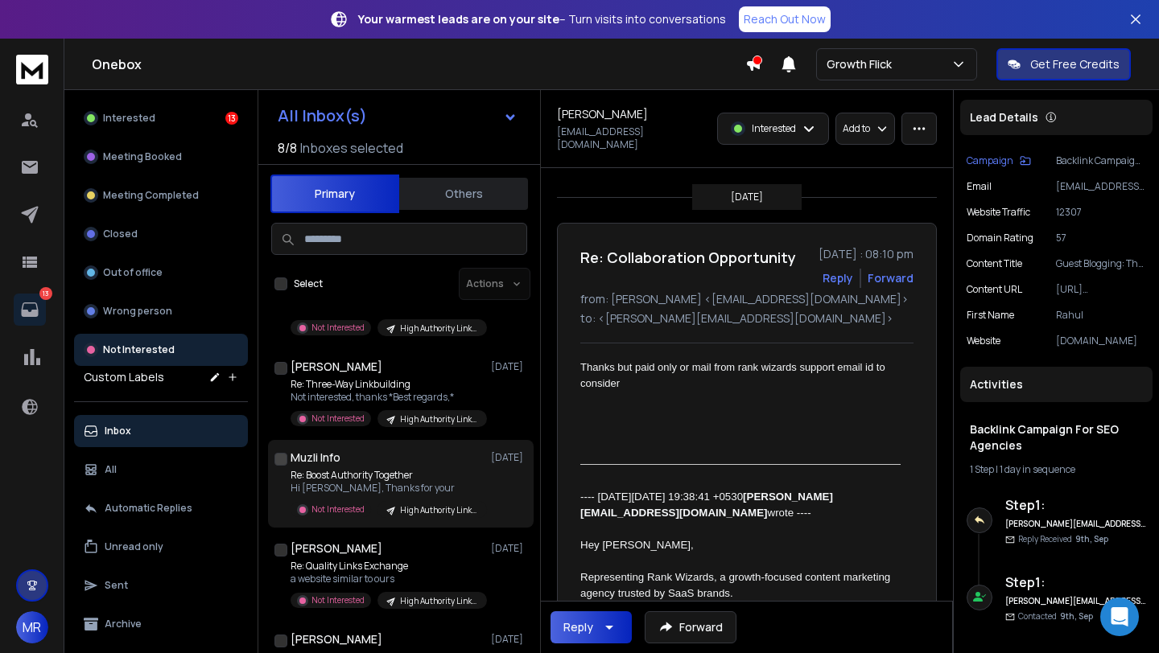
click at [407, 484] on p "Hi [PERSON_NAME], Thanks for your" at bounding box center [386, 488] width 193 height 13
